Goal: Information Seeking & Learning: Find contact information

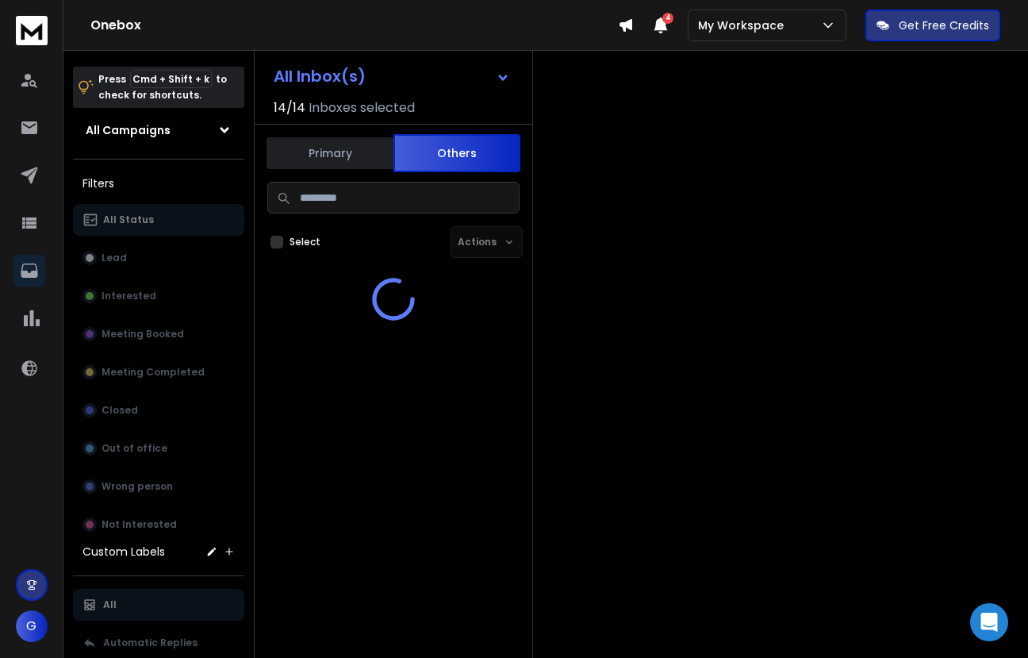
click at [467, 150] on button "Others" at bounding box center [457, 153] width 127 height 38
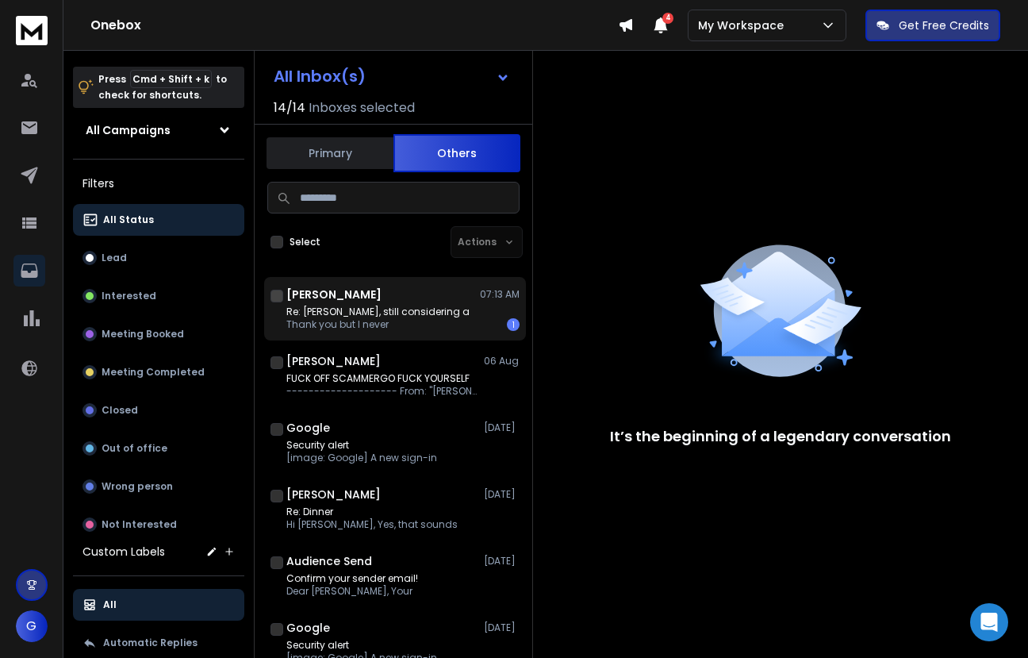
click at [447, 309] on div "Re: [PERSON_NAME], still considering a Thank you but I never 1" at bounding box center [402, 317] width 233 height 25
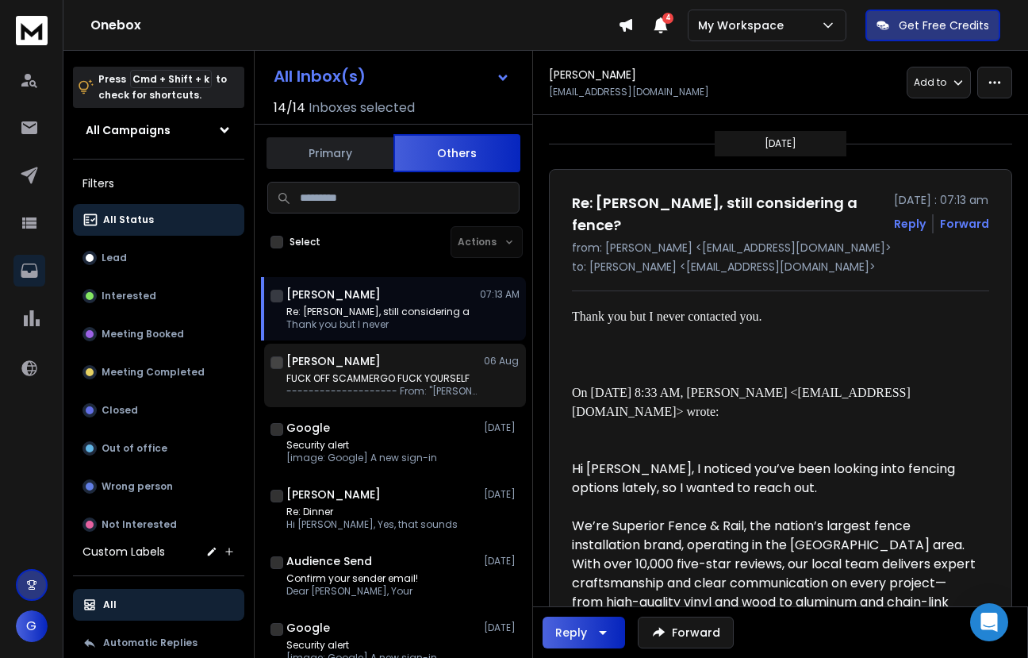
click at [417, 398] on div "[PERSON_NAME] [DATE] FUCK OFF SCAMMERGO FUCK YOURSELF -------------------- From…" at bounding box center [395, 375] width 262 height 63
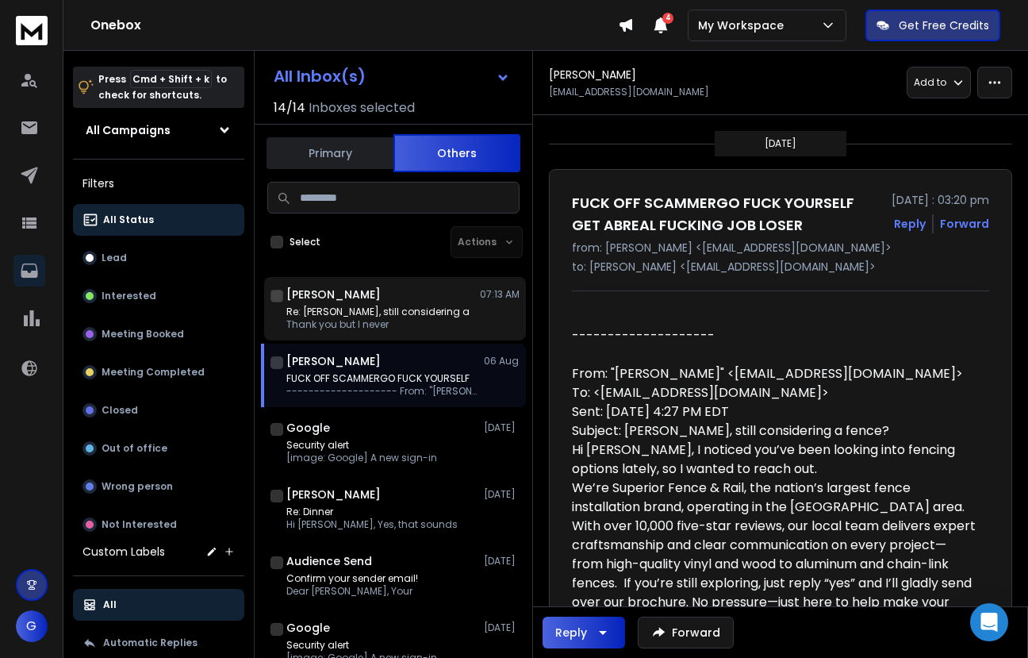
click at [467, 317] on div "Re: [PERSON_NAME], still considering a Thank you but I never" at bounding box center [402, 317] width 233 height 25
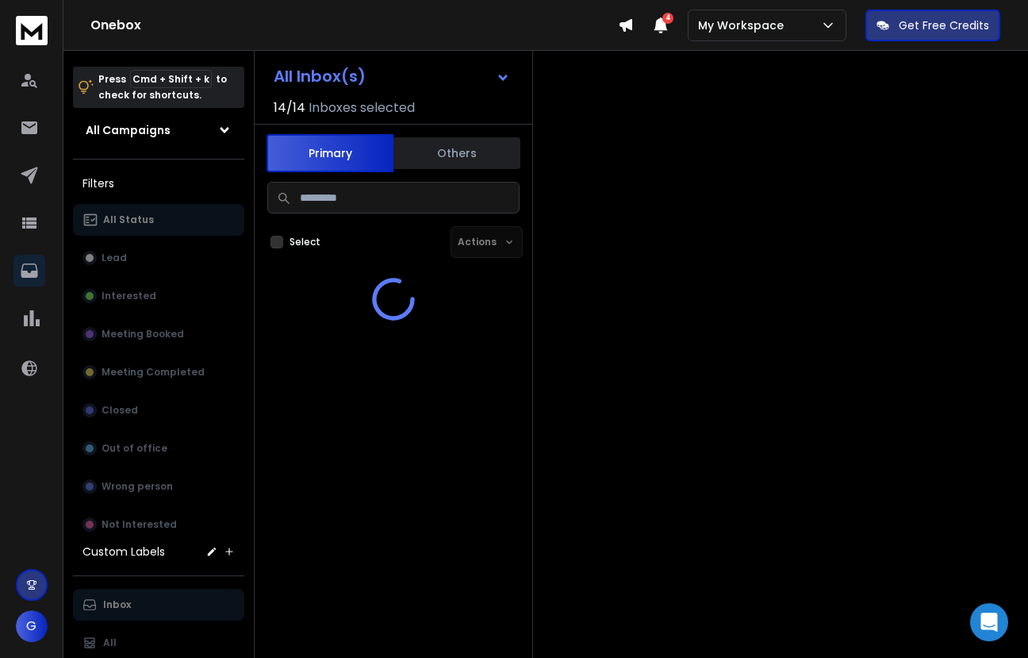
click at [344, 149] on button "Primary" at bounding box center [330, 153] width 127 height 38
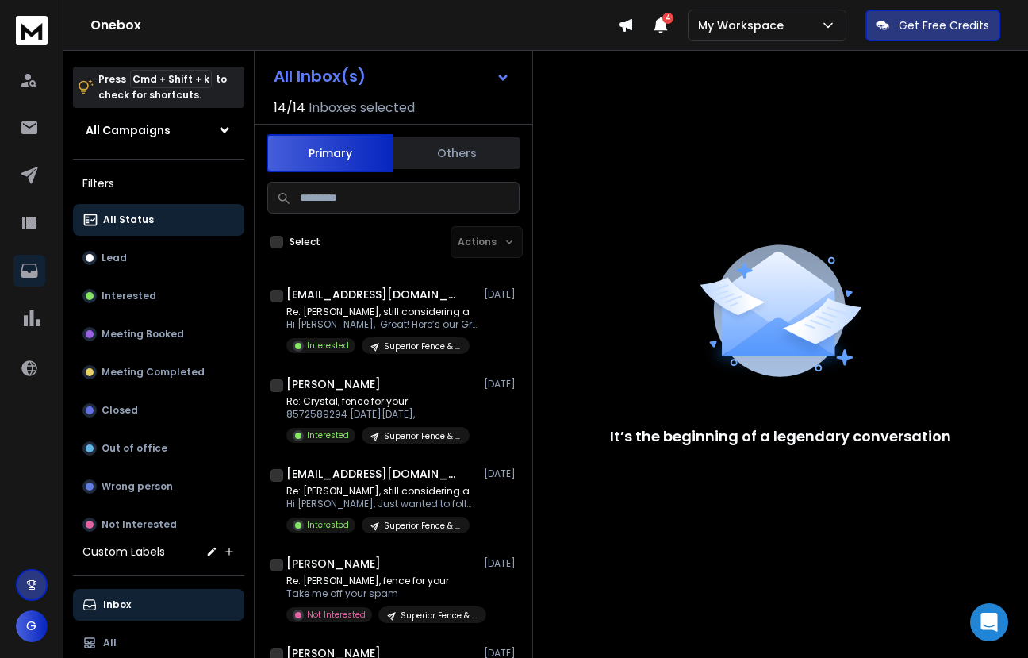
click at [422, 150] on button "Others" at bounding box center [457, 153] width 127 height 35
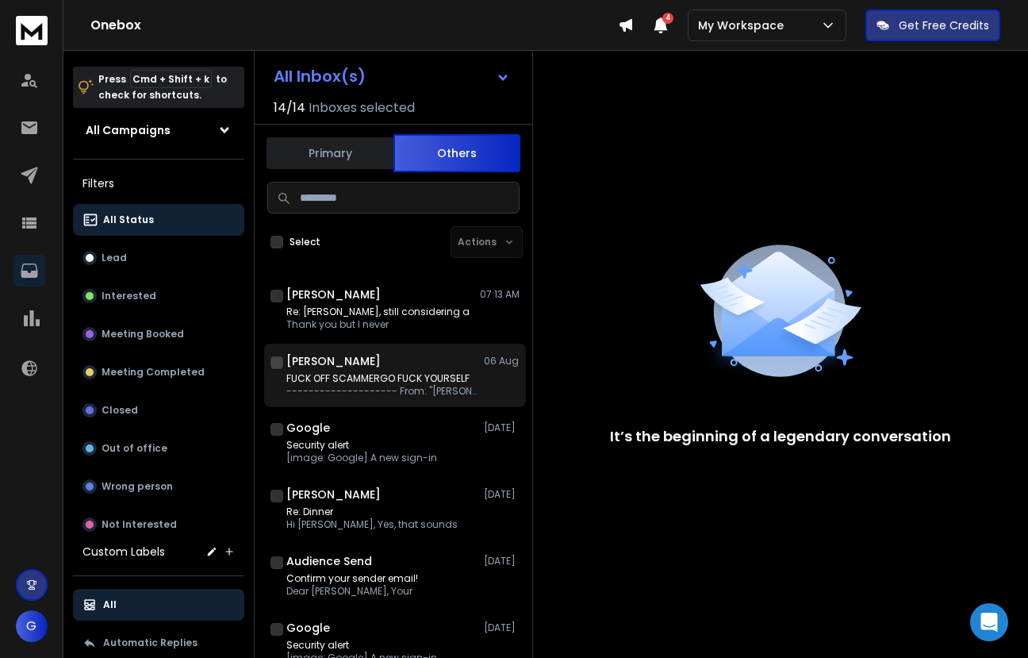
click at [413, 376] on p "FUCK OFF SCAMMERGO FUCK YOURSELF" at bounding box center [381, 378] width 190 height 13
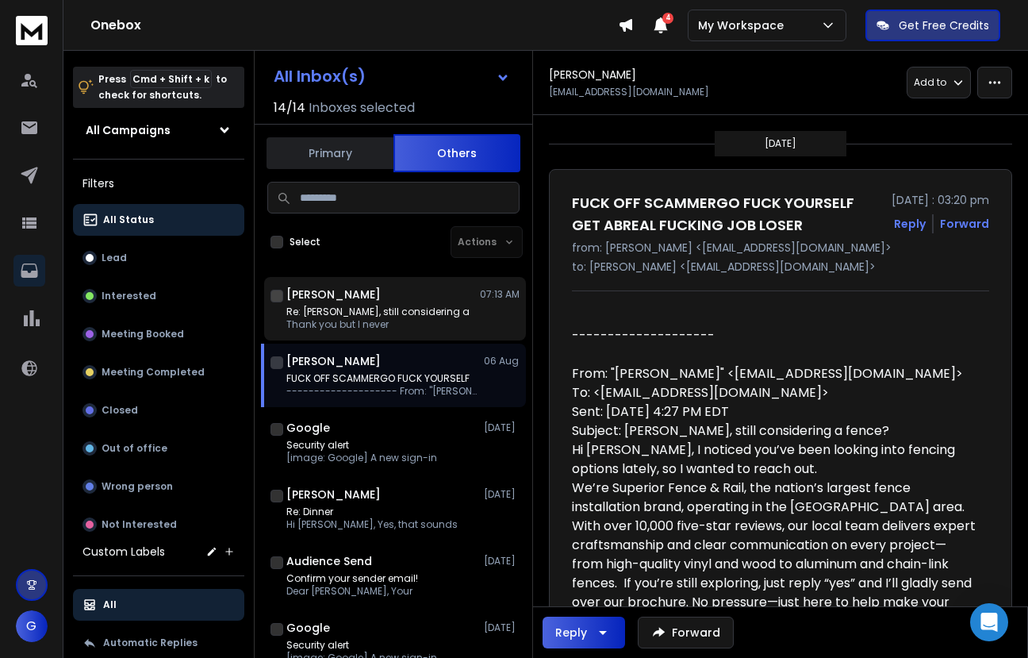
click at [401, 319] on p "Thank you but I never" at bounding box center [377, 324] width 183 height 13
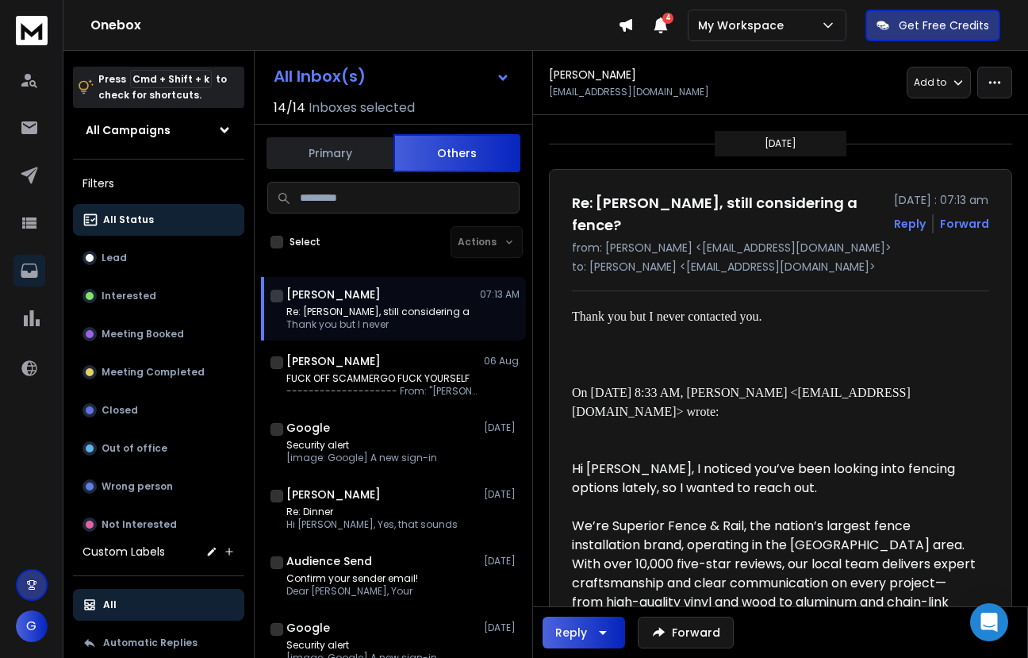
click at [342, 160] on button "Primary" at bounding box center [330, 153] width 127 height 35
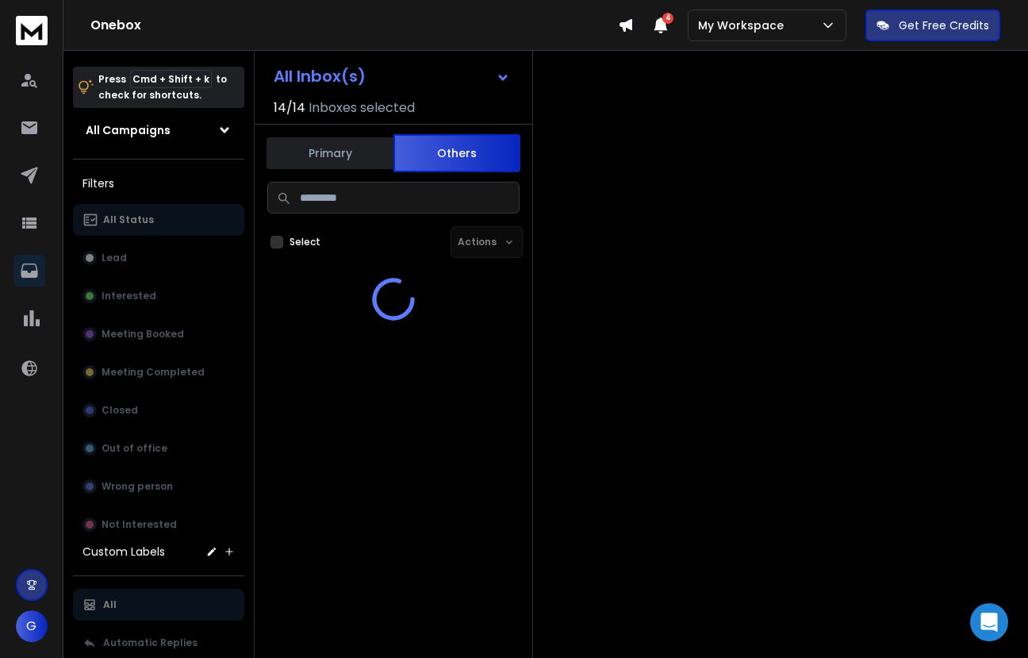
click at [458, 153] on button "Others" at bounding box center [457, 153] width 127 height 38
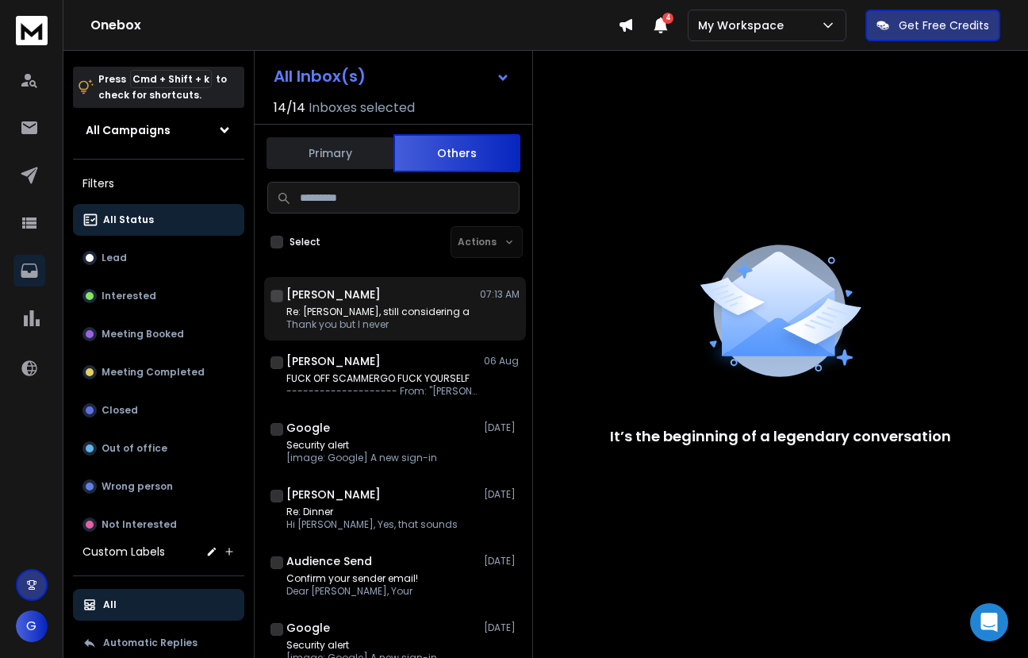
click at [390, 313] on p "Re: [PERSON_NAME], still considering a" at bounding box center [377, 311] width 183 height 13
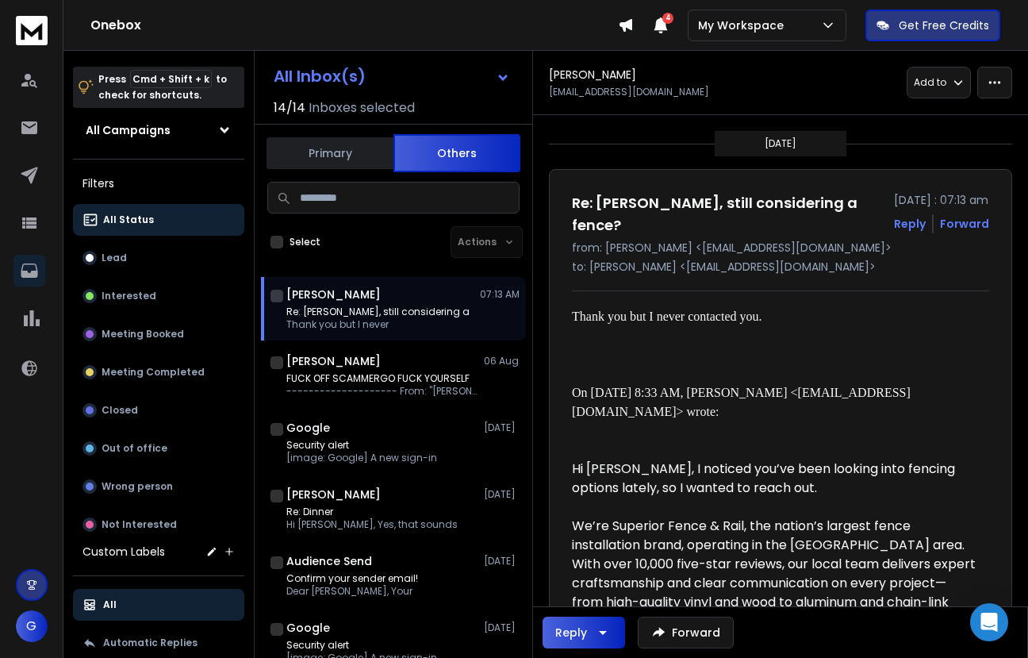
click at [333, 153] on button "Primary" at bounding box center [330, 153] width 127 height 35
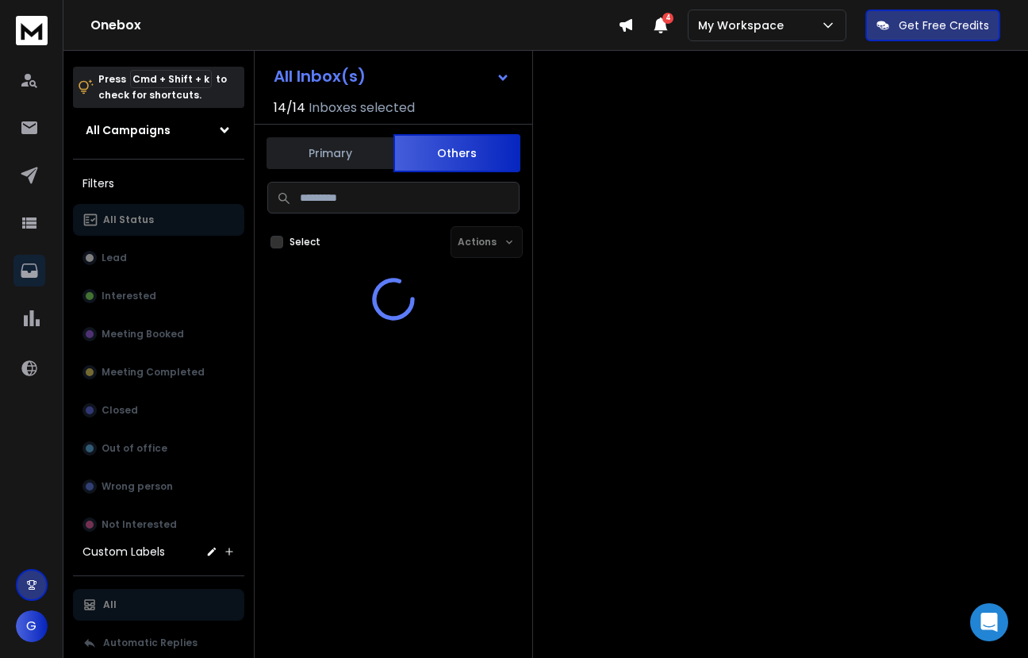
click at [440, 153] on button "Others" at bounding box center [457, 153] width 127 height 38
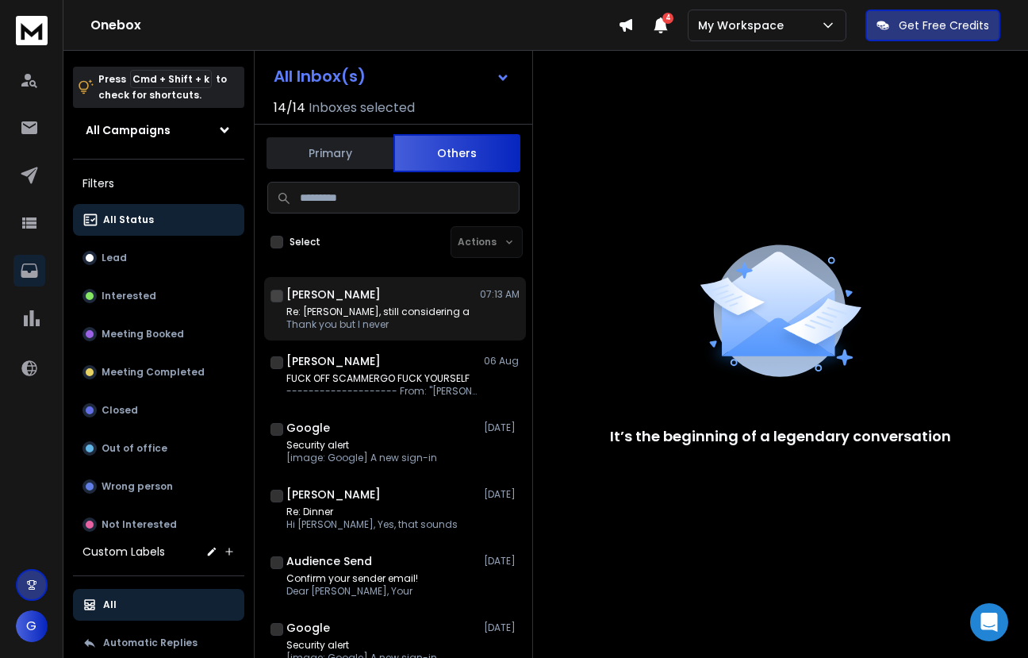
click at [421, 320] on div "Re: [PERSON_NAME], still considering a Thank you but I never" at bounding box center [402, 317] width 233 height 25
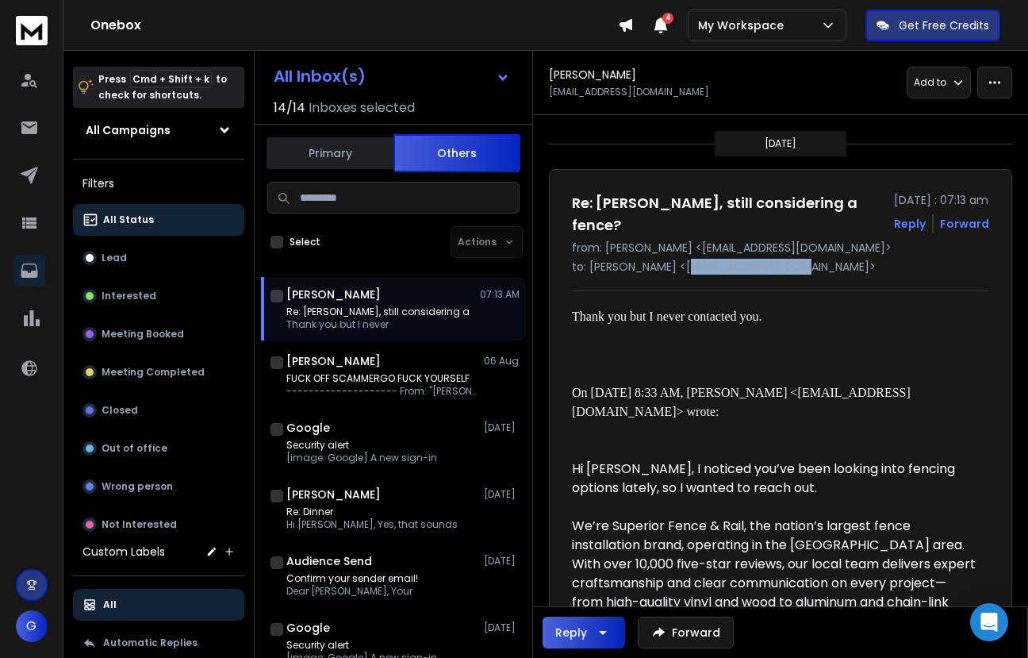
drag, startPoint x: 677, startPoint y: 265, endPoint x: 791, endPoint y: 263, distance: 114.3
click at [791, 263] on p "to: [PERSON_NAME] <[EMAIL_ADDRESS][DOMAIN_NAME]>" at bounding box center [780, 267] width 417 height 16
copy p "[DOMAIN_NAME]"
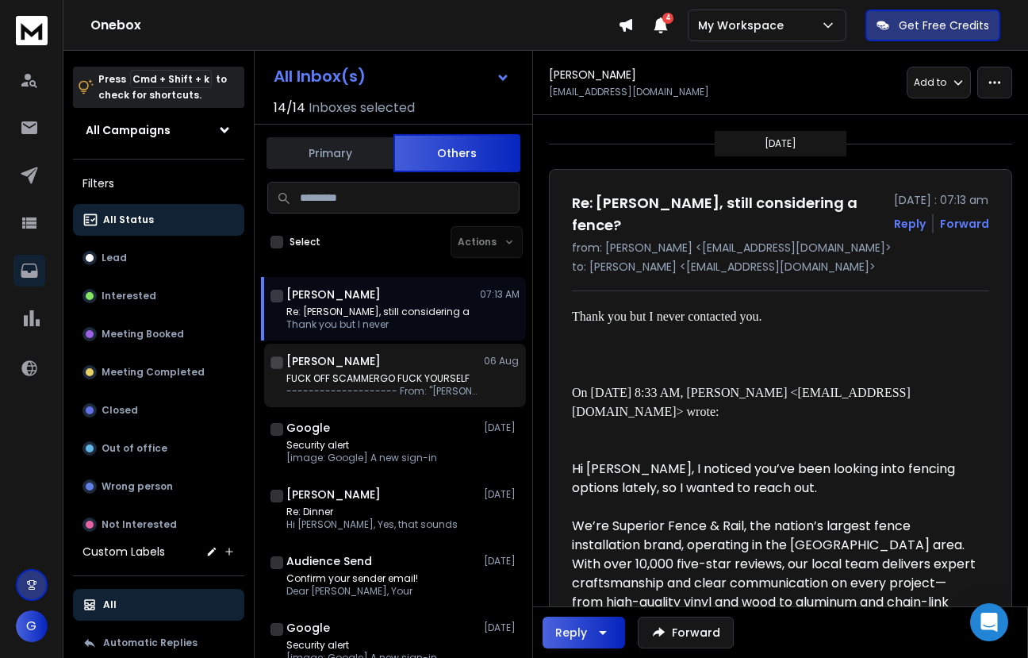
click at [373, 367] on div "[PERSON_NAME] [DATE]" at bounding box center [402, 361] width 233 height 16
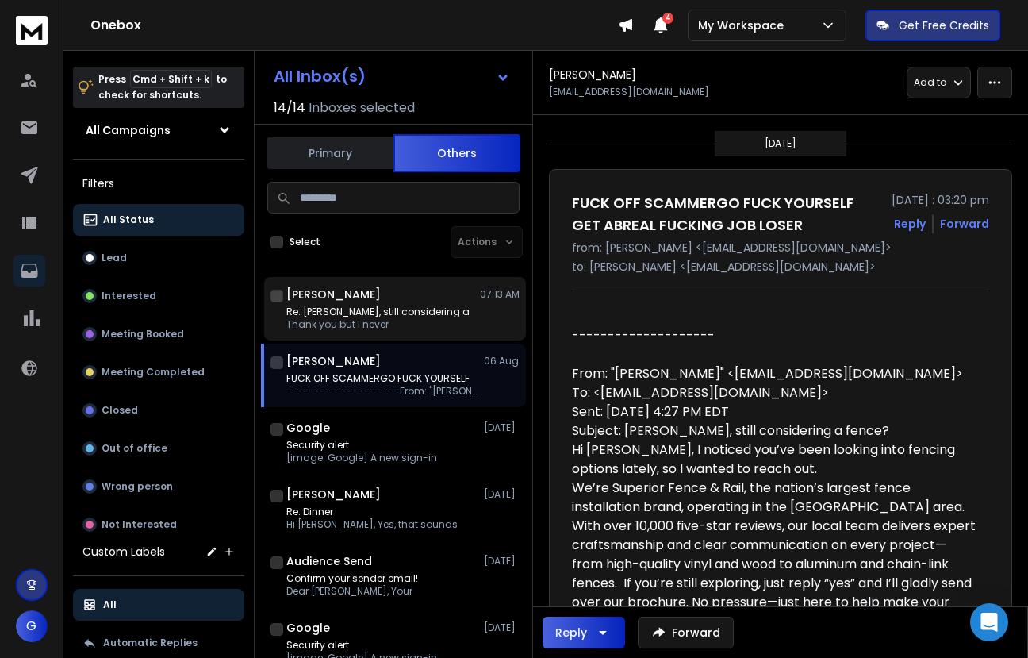
click at [398, 307] on p "Re: [PERSON_NAME], still considering a" at bounding box center [377, 311] width 183 height 13
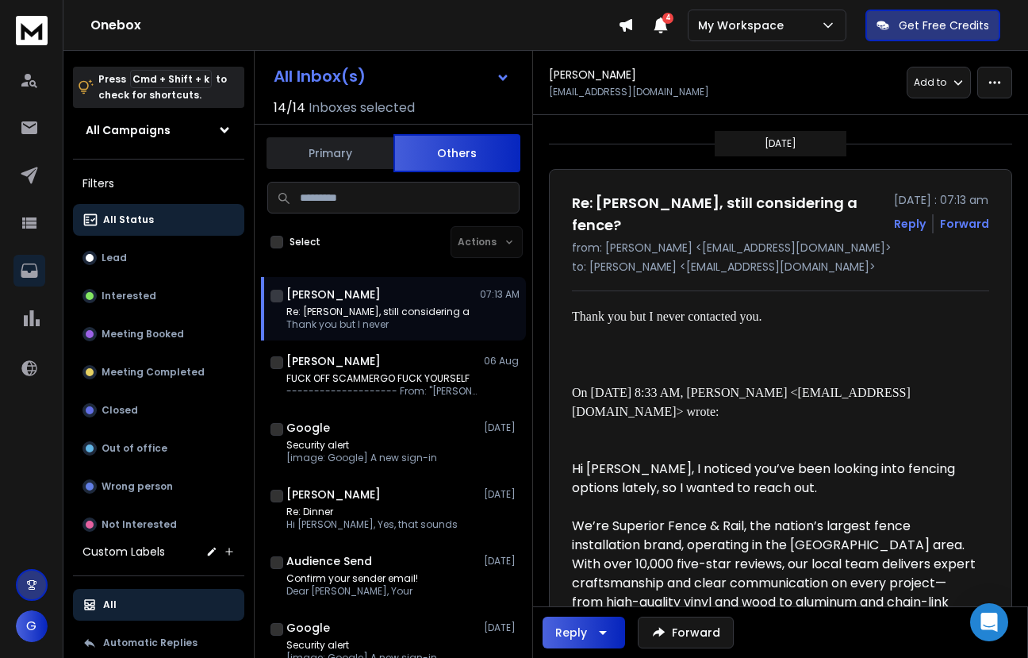
click at [350, 152] on button "Primary" at bounding box center [330, 153] width 127 height 35
